Goal: Task Accomplishment & Management: Manage account settings

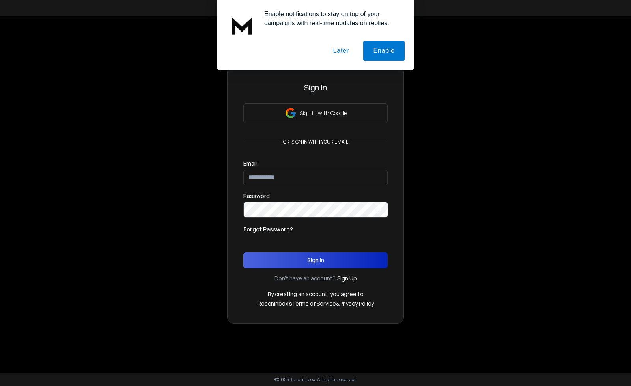
click at [338, 123] on div "Sign in with Google or, sign in with your email Email Password Forgot Password?…" at bounding box center [315, 205] width 144 height 204
click at [343, 107] on button "Sign in with Google" at bounding box center [315, 113] width 144 height 20
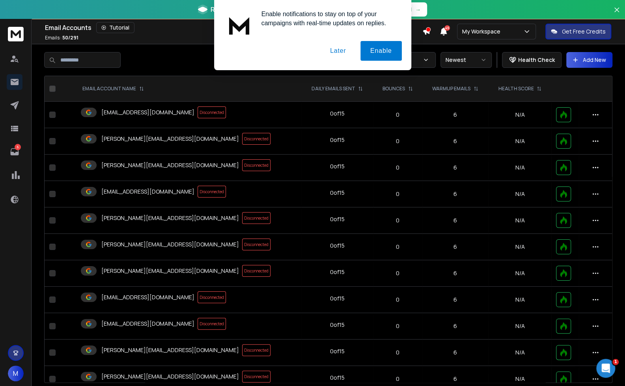
click at [348, 54] on button "Later" at bounding box center [337, 51] width 35 height 20
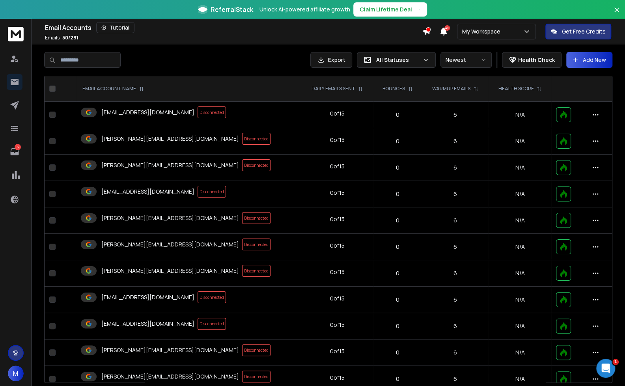
click at [579, 57] on button "Add New" at bounding box center [589, 60] width 46 height 16
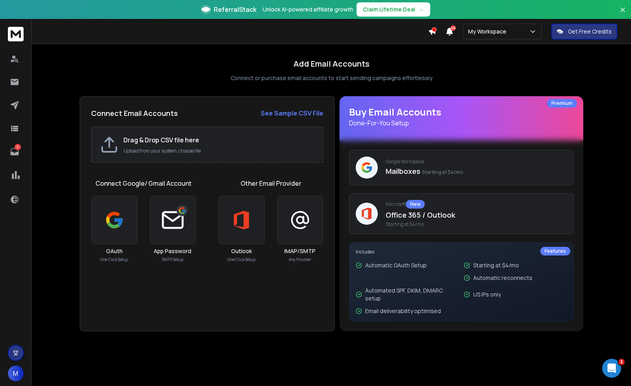
click at [114, 215] on icon at bounding box center [113, 215] width 13 height 6
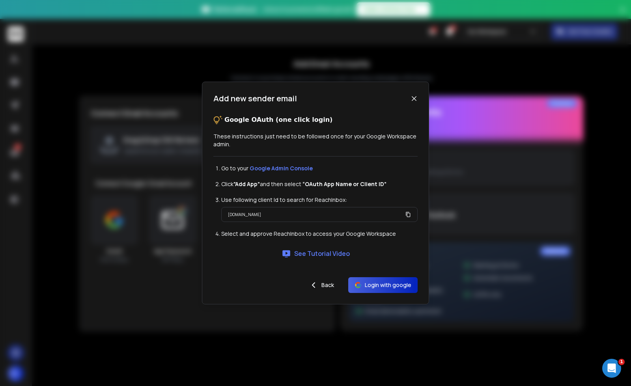
click at [267, 168] on link "Google Admin Console" at bounding box center [280, 167] width 63 height 7
click at [413, 97] on icon at bounding box center [413, 98] width 5 height 5
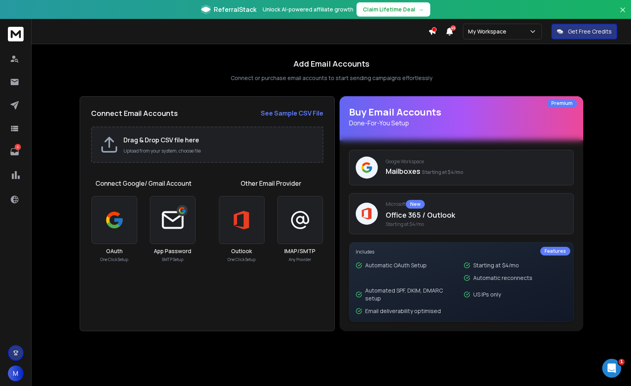
click at [183, 209] on icon at bounding box center [182, 211] width 8 height 8
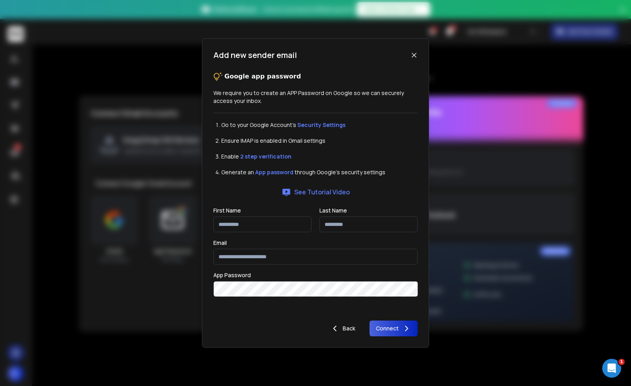
click at [308, 127] on link "Security Settings" at bounding box center [321, 124] width 48 height 7
click at [168, 145] on div "Add new sender email Google app password We require you to create an APP Passwo…" at bounding box center [315, 192] width 631 height 325
click at [410, 54] on div "Add new sender email" at bounding box center [315, 55] width 204 height 11
click at [411, 54] on icon at bounding box center [413, 55] width 7 height 7
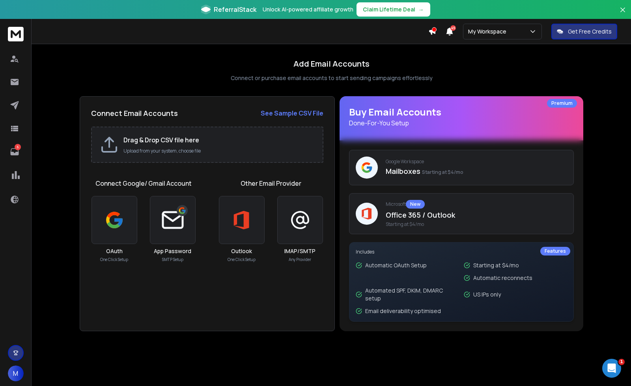
click at [285, 218] on div at bounding box center [300, 220] width 46 height 48
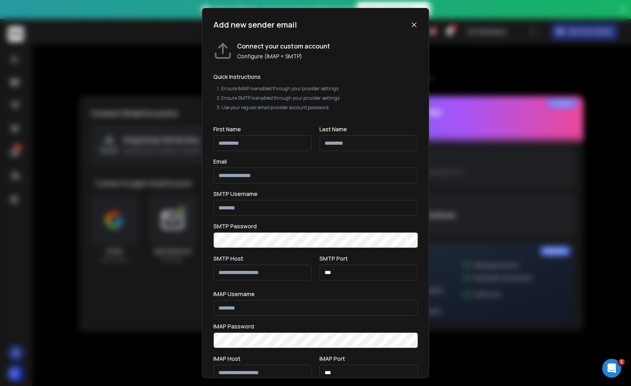
click at [241, 139] on input "text" at bounding box center [262, 143] width 98 height 16
type input "******"
type input "**********"
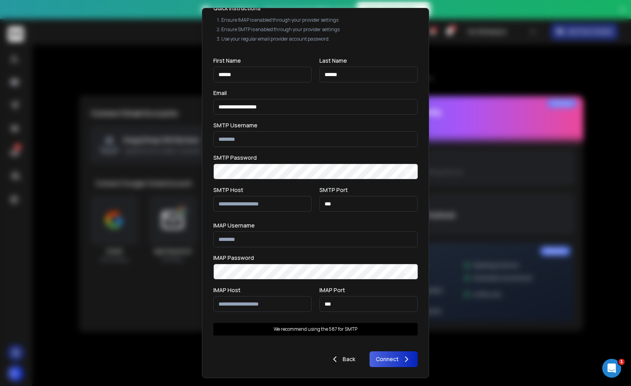
click at [244, 133] on input "text" at bounding box center [315, 139] width 204 height 16
click at [179, 110] on div "**********" at bounding box center [315, 193] width 631 height 386
click at [351, 367] on div "**********" at bounding box center [315, 193] width 227 height 370
click at [349, 365] on button "Back" at bounding box center [343, 359] width 38 height 16
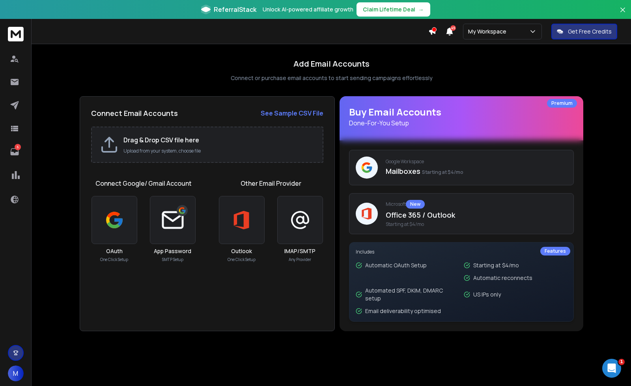
click at [114, 213] on icon at bounding box center [113, 215] width 13 height 6
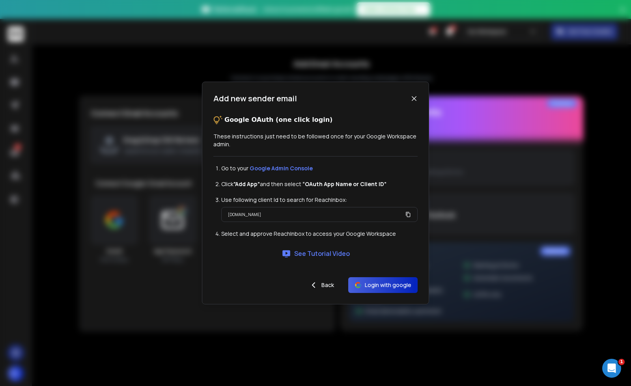
click at [403, 216] on div "549360251880-maeh4okn7btu9cjtf0l2bt1t5b22sbf8.apps.googleusercontent.com" at bounding box center [319, 214] width 196 height 15
click at [410, 216] on icon at bounding box center [408, 214] width 4 height 5
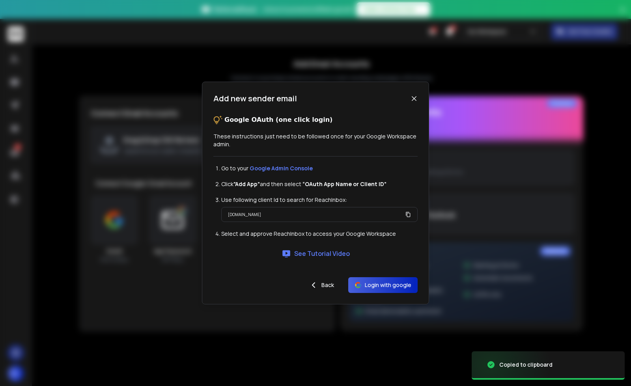
click at [386, 288] on button "Login with google" at bounding box center [382, 285] width 69 height 16
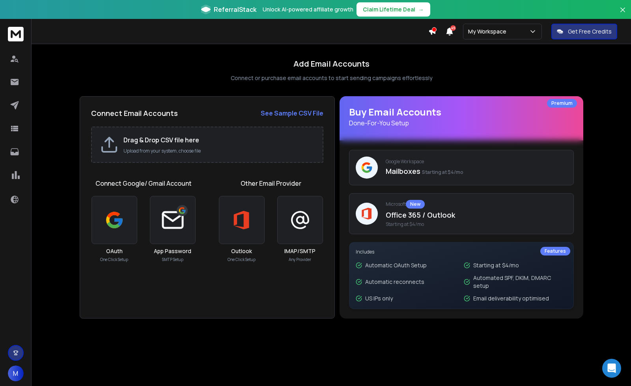
click at [118, 214] on icon at bounding box center [113, 215] width 13 height 6
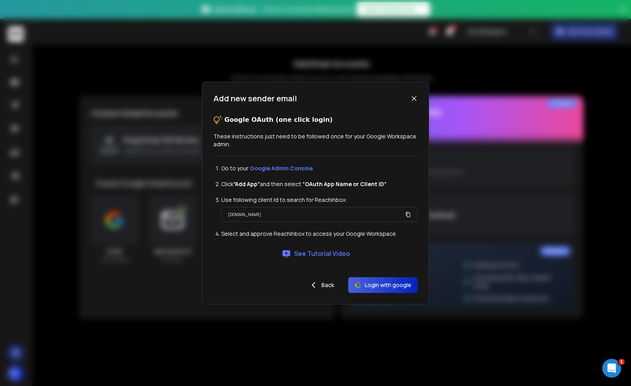
click at [268, 168] on link "Google Admin Console" at bounding box center [280, 167] width 63 height 7
click at [270, 227] on ul "Go to your Google Admin Console Click ”Add App” and then select “OAuth App Name…" at bounding box center [319, 200] width 196 height 73
click at [271, 234] on li "Select and approve ReachInbox to access your Google Workspace" at bounding box center [319, 234] width 196 height 8
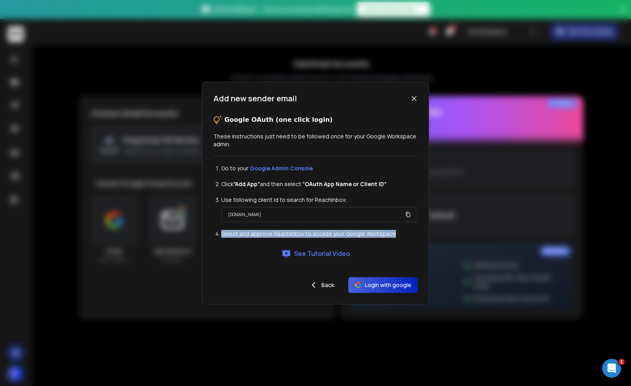
click at [271, 234] on li "Select and approve ReachInbox to access your Google Workspace" at bounding box center [319, 234] width 196 height 8
click at [299, 231] on li "Select and approve ReachInbox to access your Google Workspace" at bounding box center [319, 234] width 196 height 8
click at [303, 253] on link "See Tutorial Video" at bounding box center [315, 253] width 68 height 9
click at [106, 77] on div "Add new sender email Google OAuth (one click login) These instructions just nee…" at bounding box center [315, 193] width 631 height 238
click at [413, 103] on div "Add new sender email" at bounding box center [315, 98] width 204 height 11
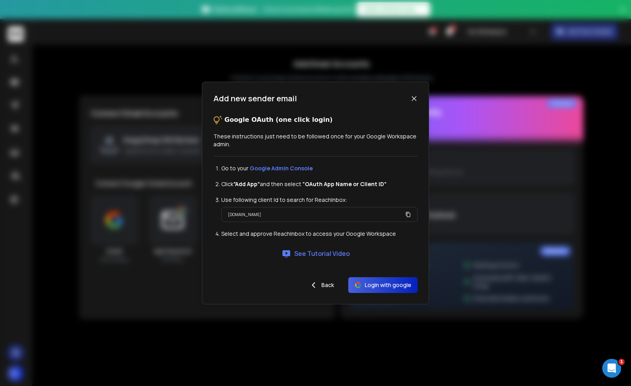
click at [419, 99] on div "Add new sender email Google OAuth (one click login) These instructions just nee…" at bounding box center [315, 193] width 227 height 223
click at [416, 99] on icon at bounding box center [413, 98] width 7 height 7
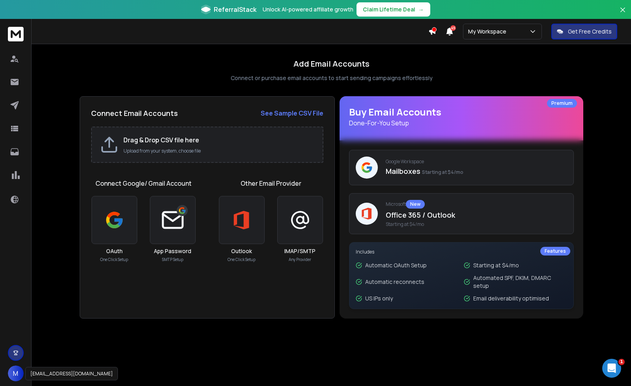
click at [12, 370] on span "M" at bounding box center [16, 373] width 16 height 16
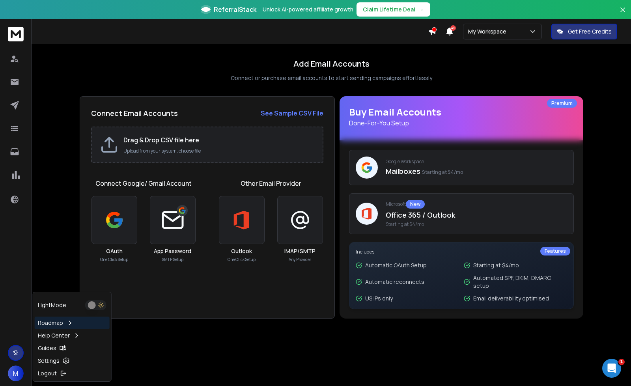
click at [172, 242] on div at bounding box center [173, 220] width 46 height 48
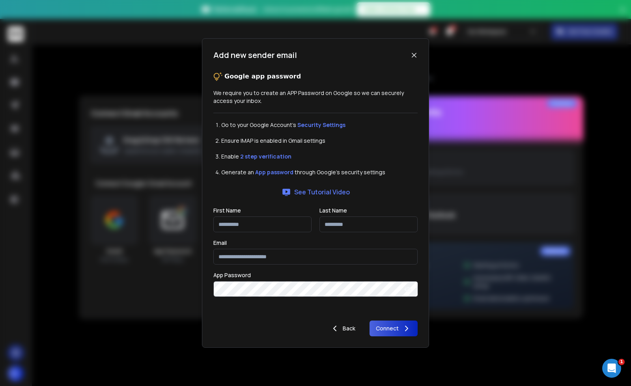
click at [289, 192] on icon at bounding box center [286, 192] width 8 height 7
click at [245, 221] on input "text" at bounding box center [262, 224] width 98 height 16
type input "******"
click at [321, 126] on link "Security Settings" at bounding box center [321, 124] width 48 height 7
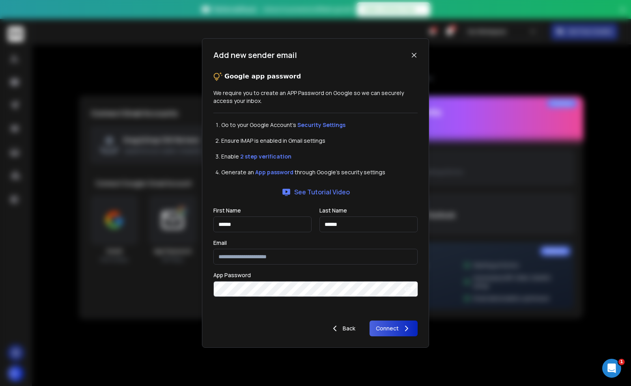
click at [247, 255] on input "email" at bounding box center [315, 257] width 204 height 16
type input "**********"
click at [406, 330] on icon at bounding box center [406, 328] width 2 height 5
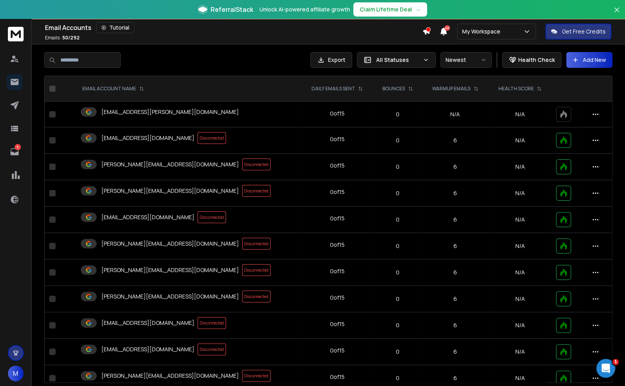
click at [556, 114] on div at bounding box center [563, 114] width 15 height 15
click at [559, 115] on icon at bounding box center [563, 114] width 8 height 8
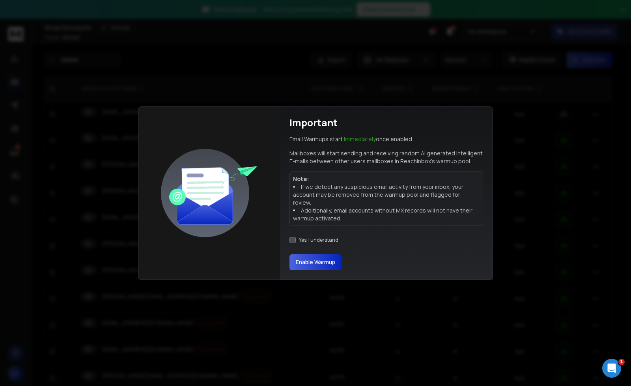
click at [293, 237] on button "Yes, I understand" at bounding box center [292, 240] width 6 height 6
click at [313, 259] on button "Enable Warmup" at bounding box center [315, 262] width 52 height 16
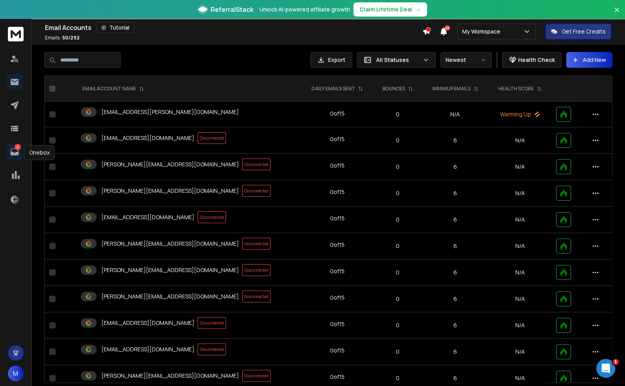
click at [17, 147] on p "6" at bounding box center [18, 147] width 6 height 6
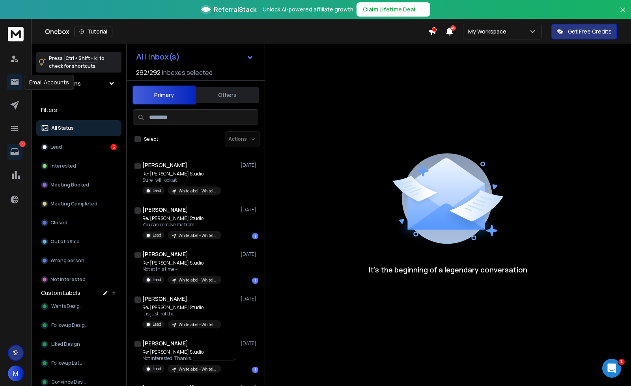
click at [17, 80] on icon at bounding box center [15, 82] width 8 height 6
